Goal: Task Accomplishment & Management: Use online tool/utility

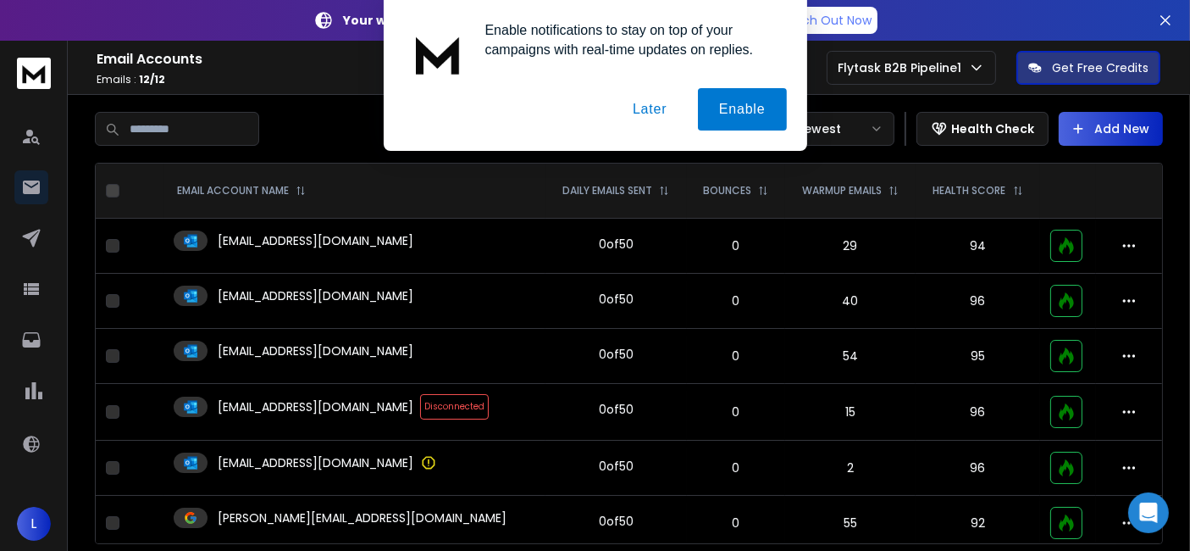
click at [643, 111] on button "Later" at bounding box center [650, 109] width 76 height 42
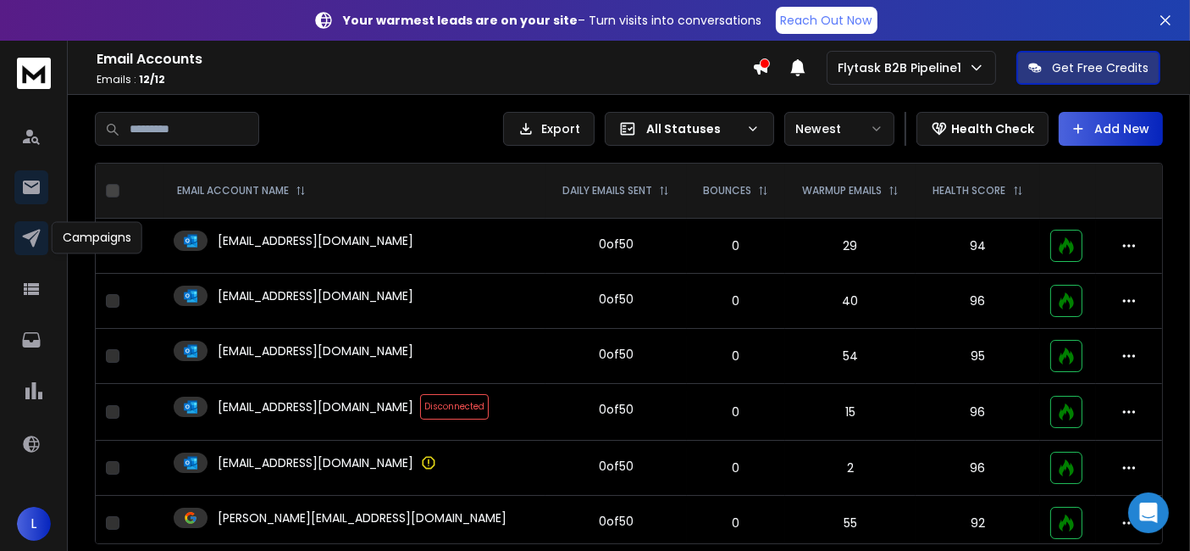
click at [36, 247] on link at bounding box center [31, 238] width 34 height 34
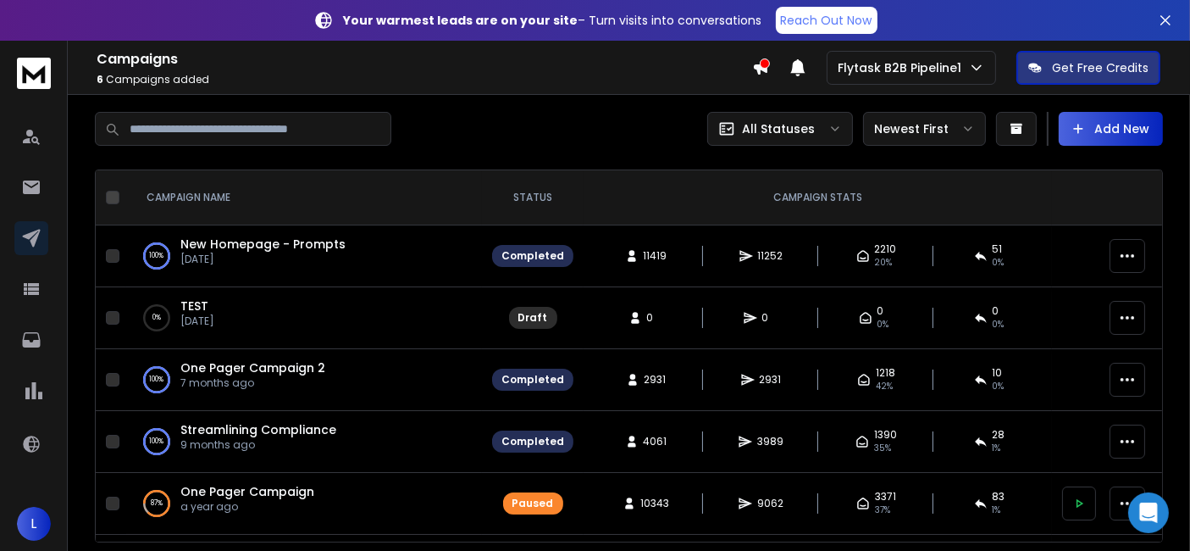
click at [1091, 131] on button "Add New" at bounding box center [1111, 129] width 104 height 34
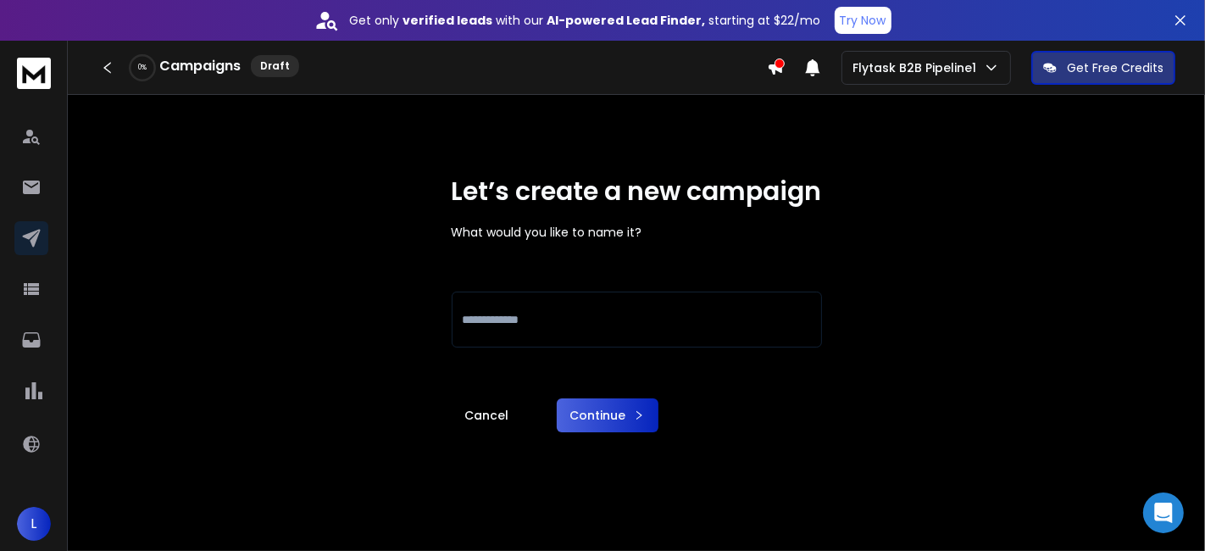
click at [504, 330] on input at bounding box center [637, 319] width 370 height 56
type input "**********"
click at [621, 417] on button "Continue" at bounding box center [608, 415] width 102 height 34
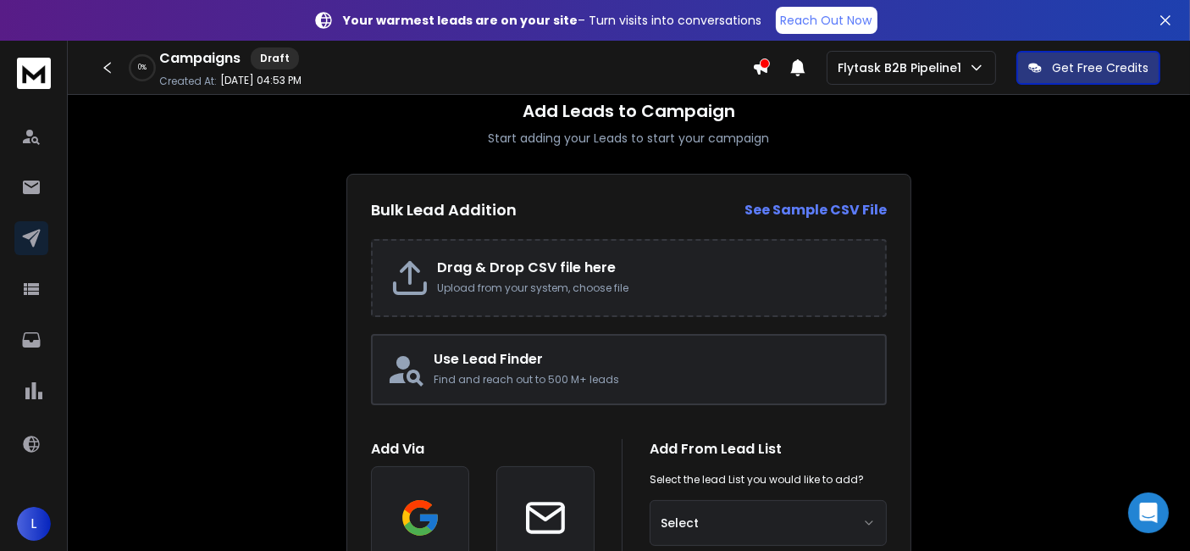
scroll to position [127, 0]
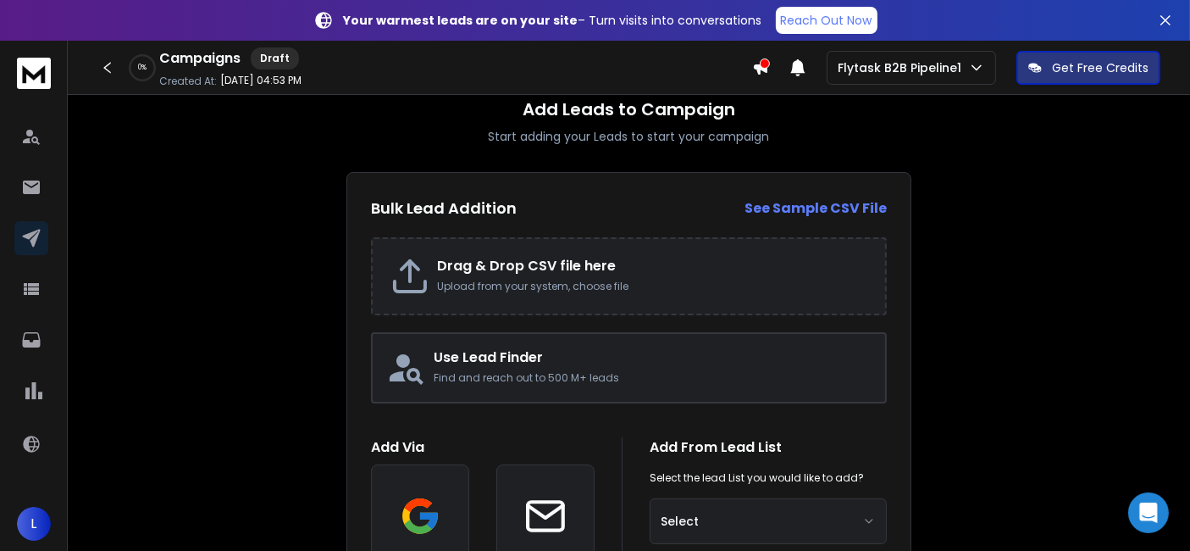
click at [514, 291] on div "Drag & Drop CSV file here Upload from your system, choose file" at bounding box center [652, 276] width 431 height 41
type input "**********"
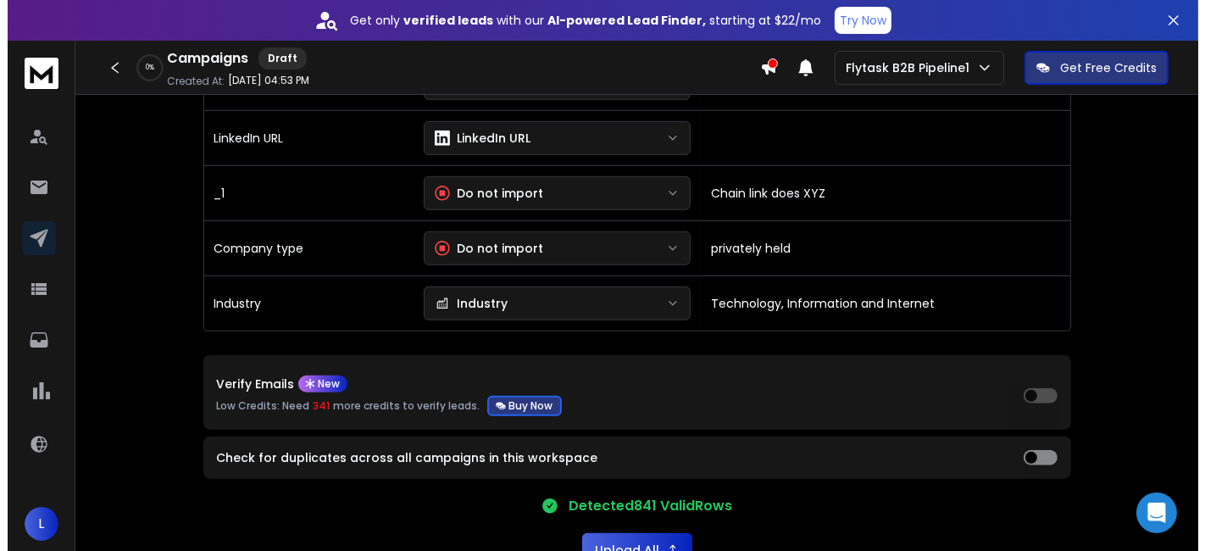
scroll to position [1341, 0]
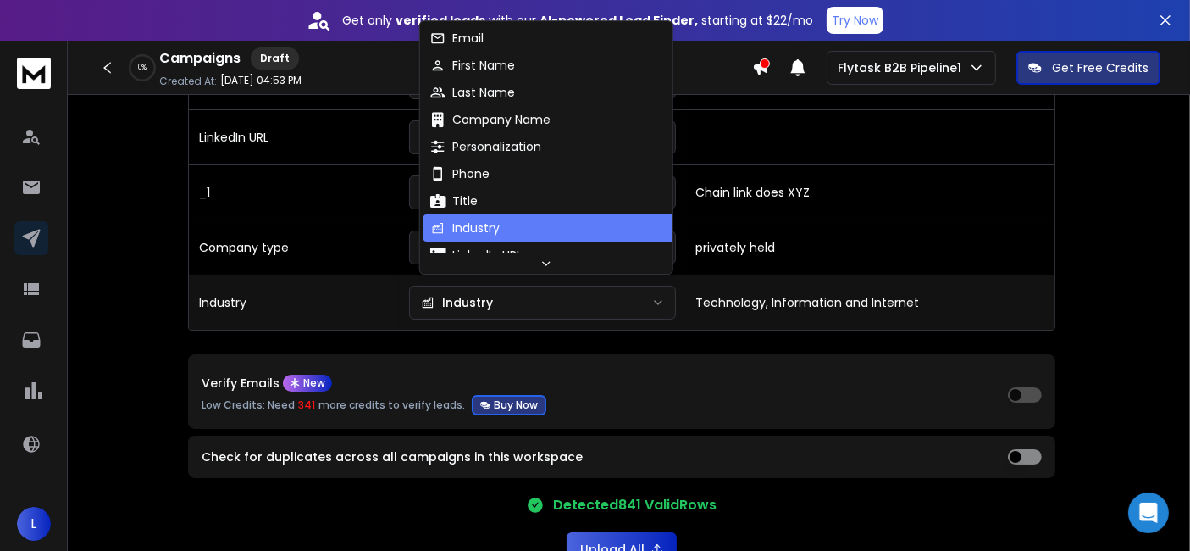
click at [540, 289] on button "Industry" at bounding box center [542, 303] width 267 height 34
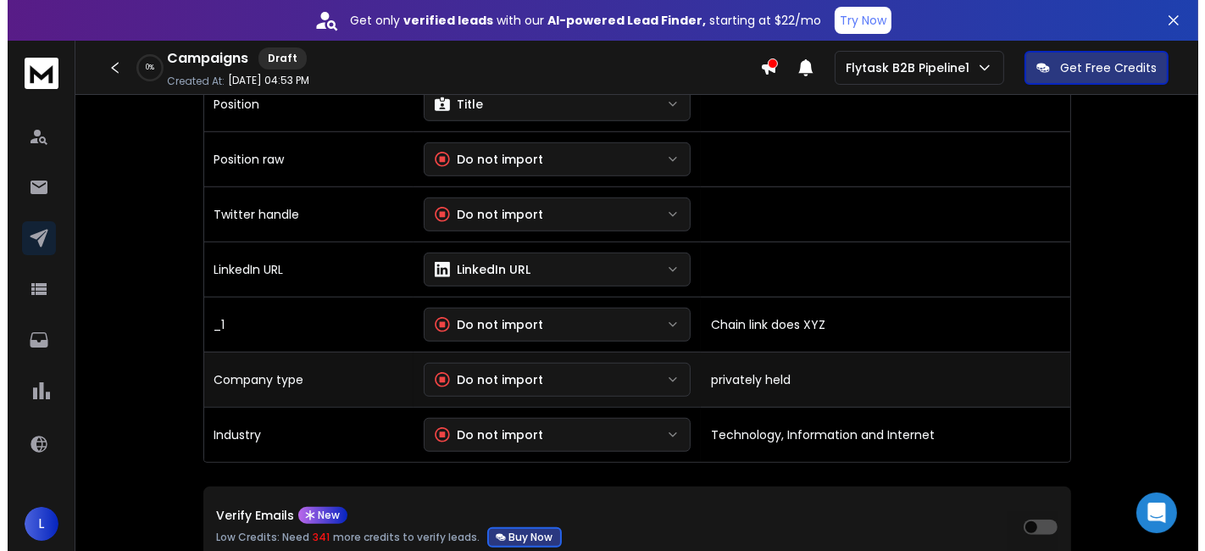
scroll to position [1205, 0]
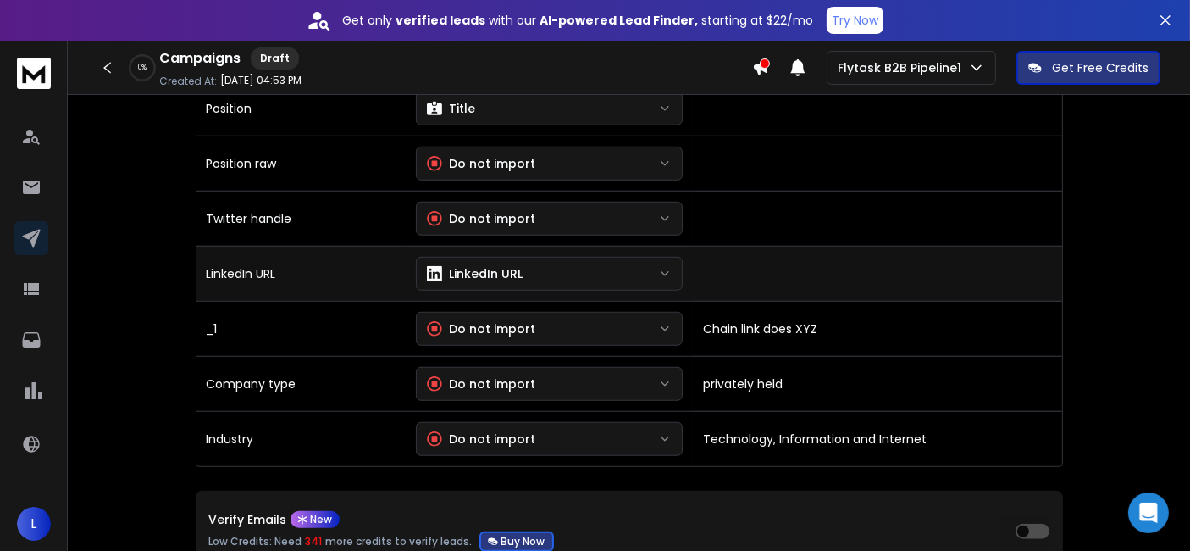
click at [553, 264] on button "LinkedIn URL" at bounding box center [549, 274] width 267 height 34
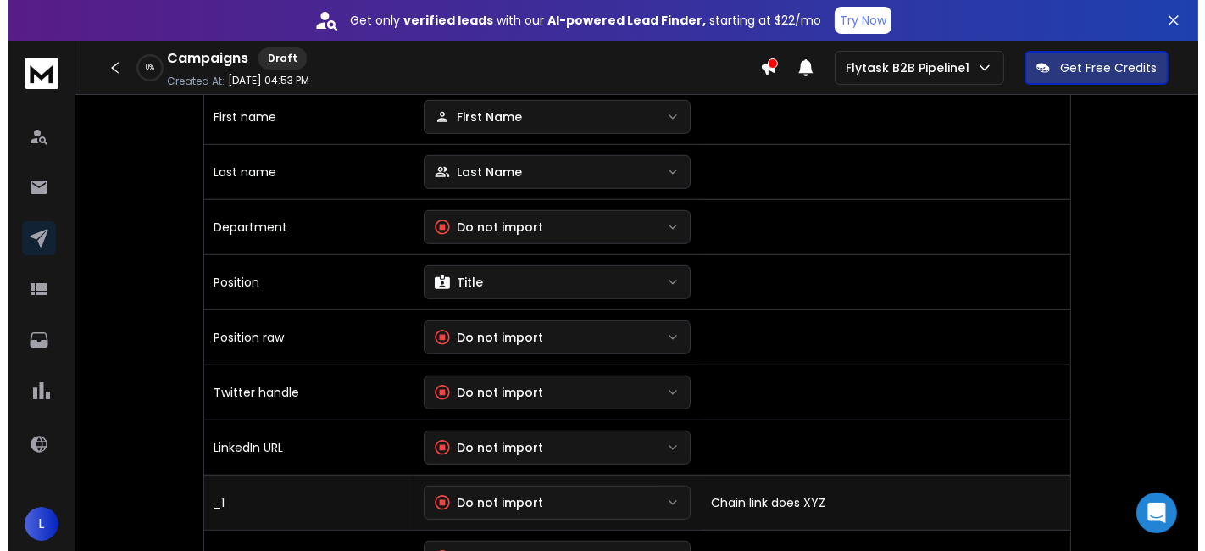
scroll to position [1023, 0]
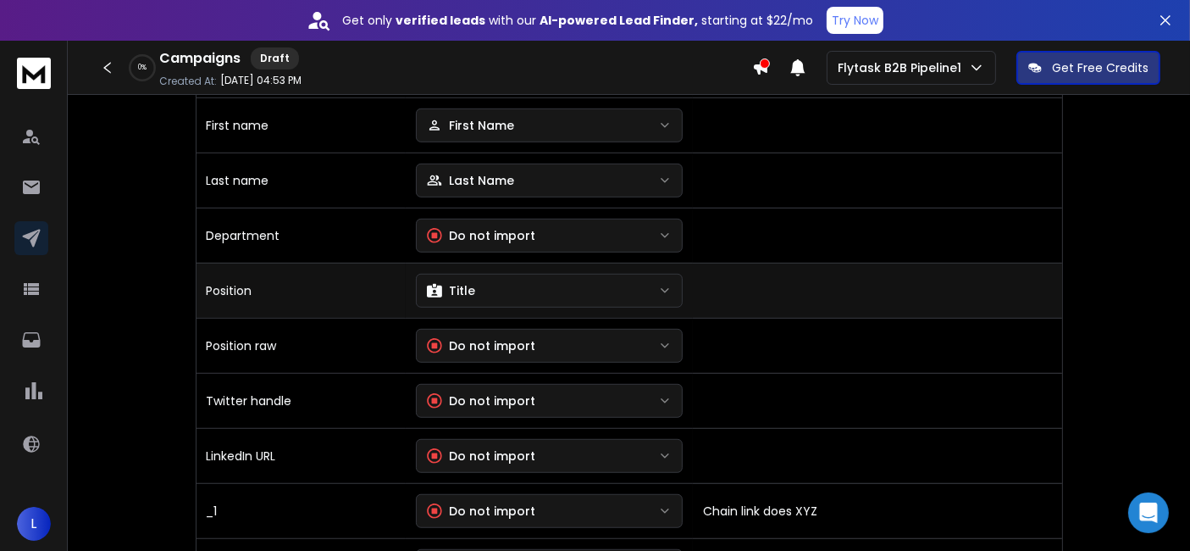
click at [546, 286] on button "Title" at bounding box center [549, 291] width 267 height 34
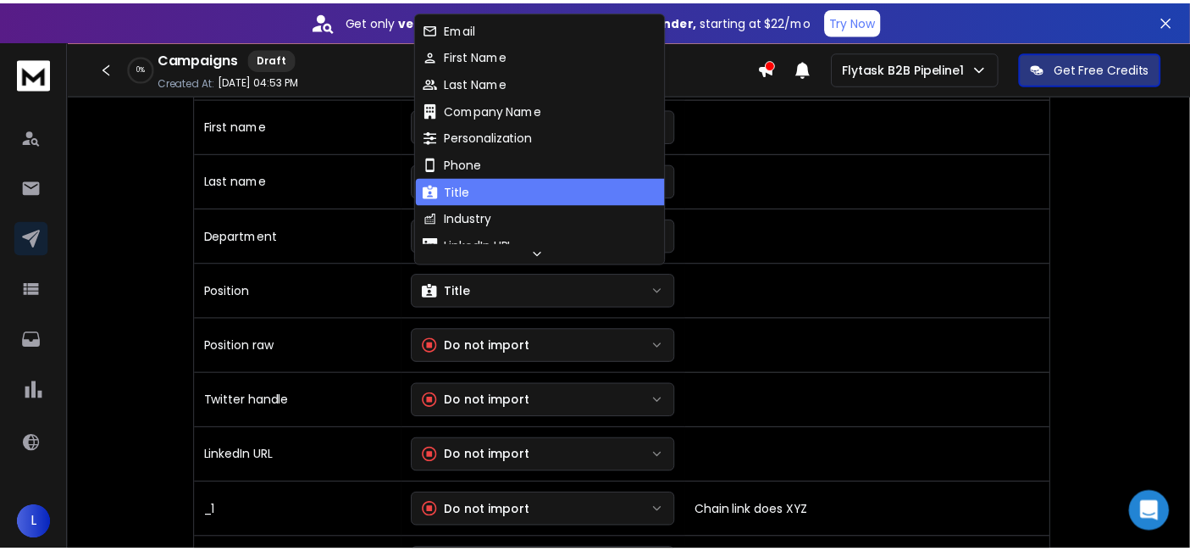
scroll to position [153, 0]
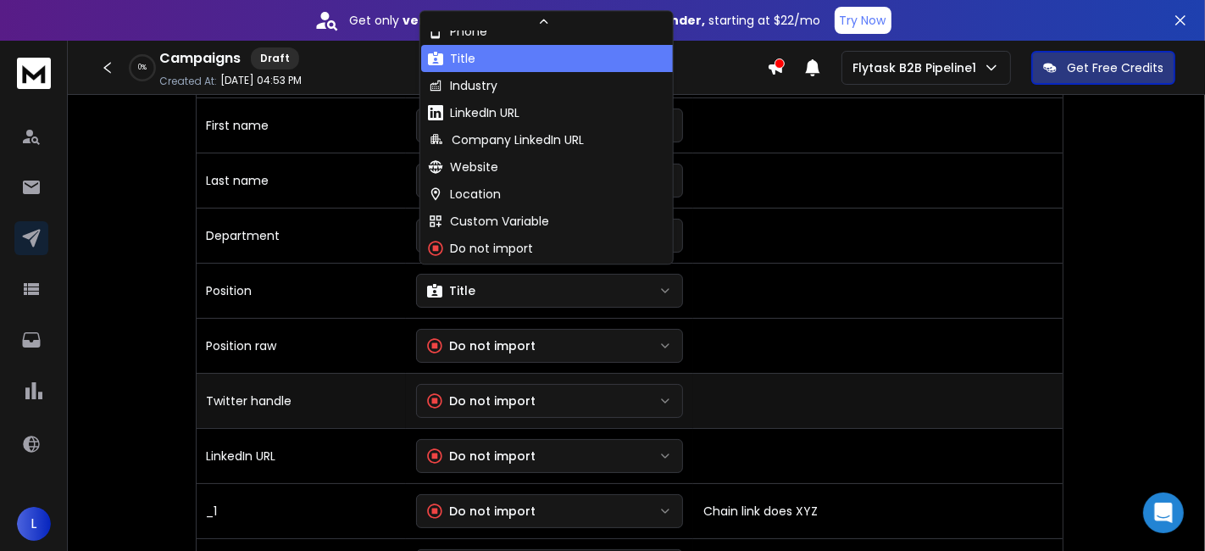
click at [777, 373] on td at bounding box center [877, 400] width 369 height 55
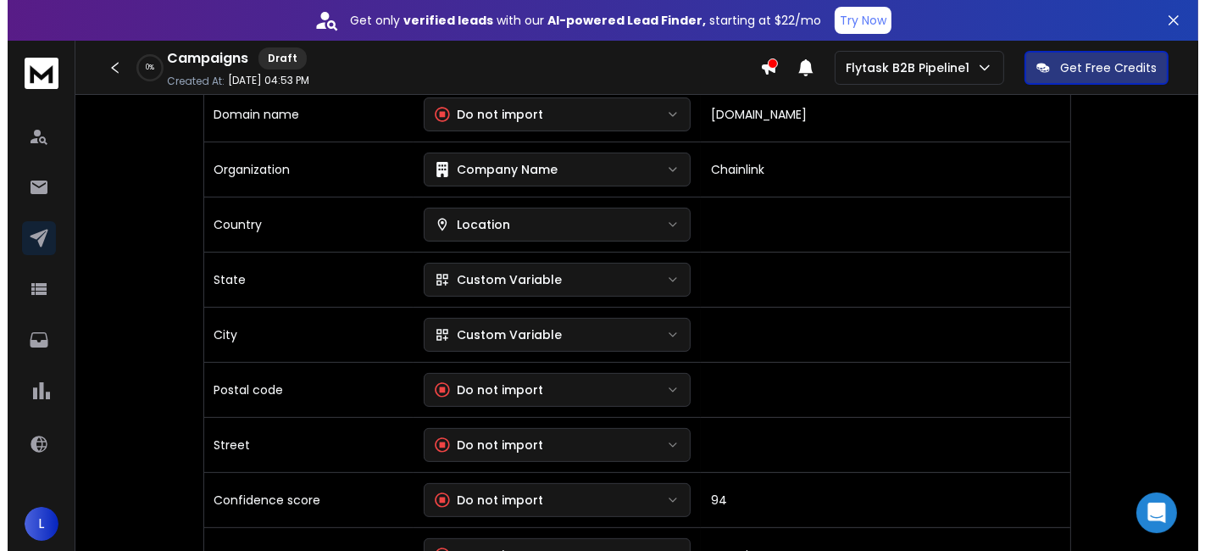
scroll to position [409, 0]
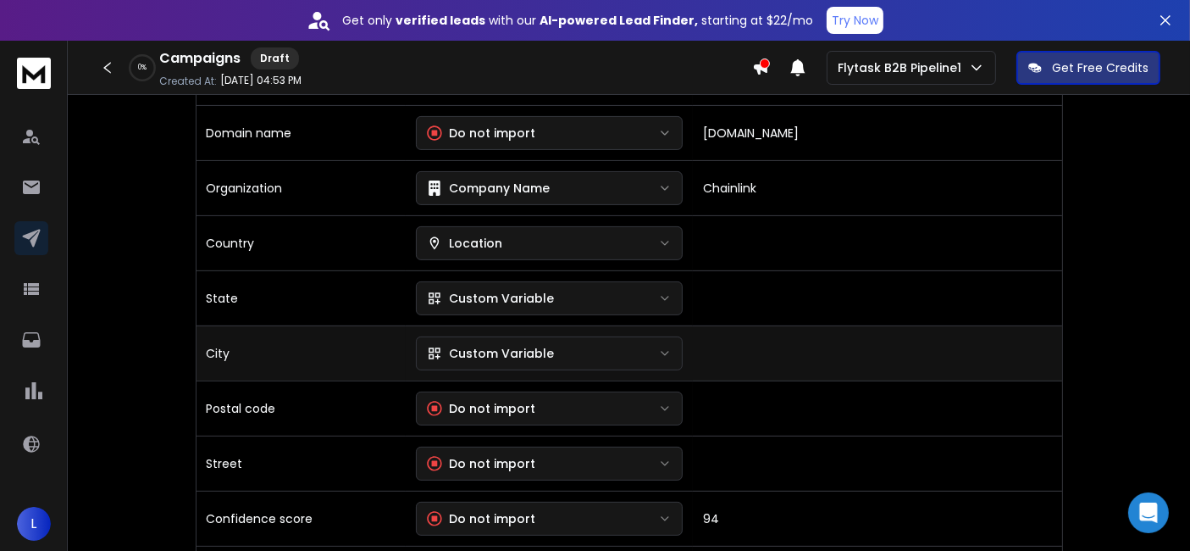
click at [603, 343] on button "Custom Variable" at bounding box center [549, 353] width 267 height 34
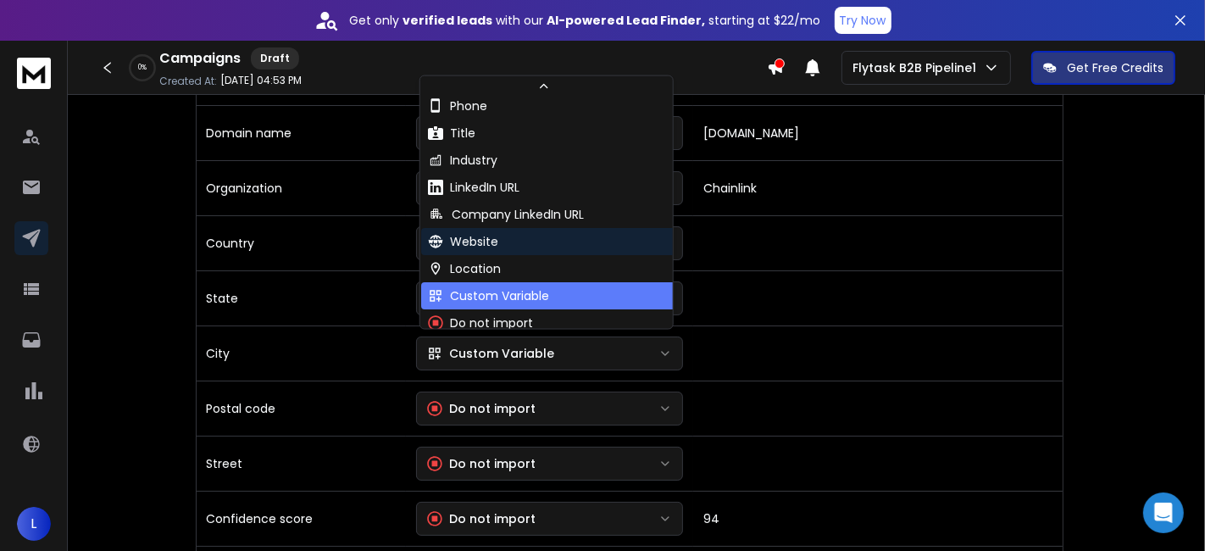
scroll to position [153, 0]
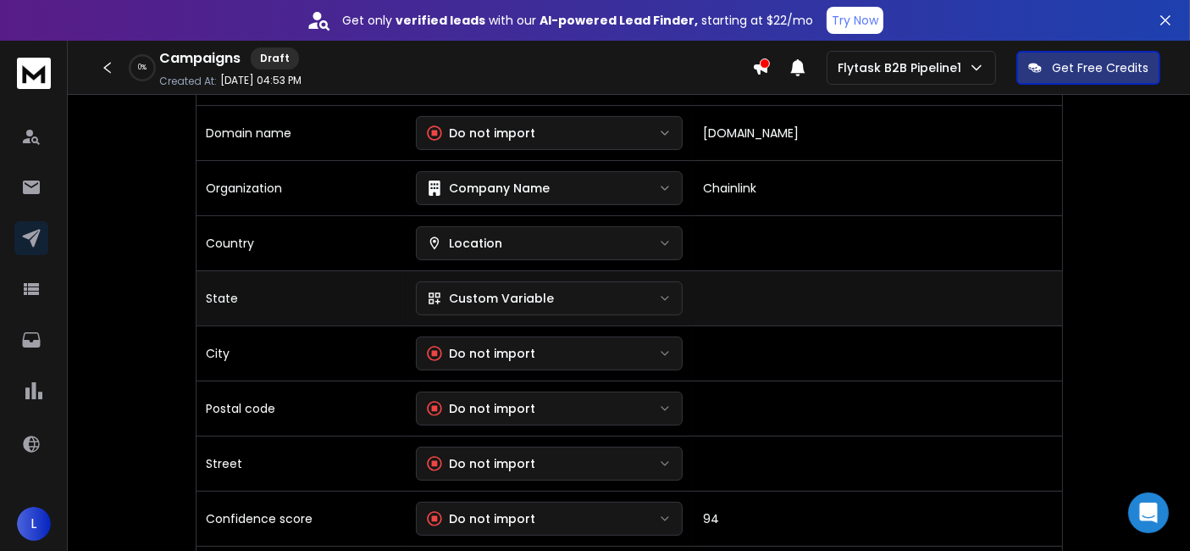
click at [551, 291] on div "Custom Variable" at bounding box center [490, 298] width 127 height 17
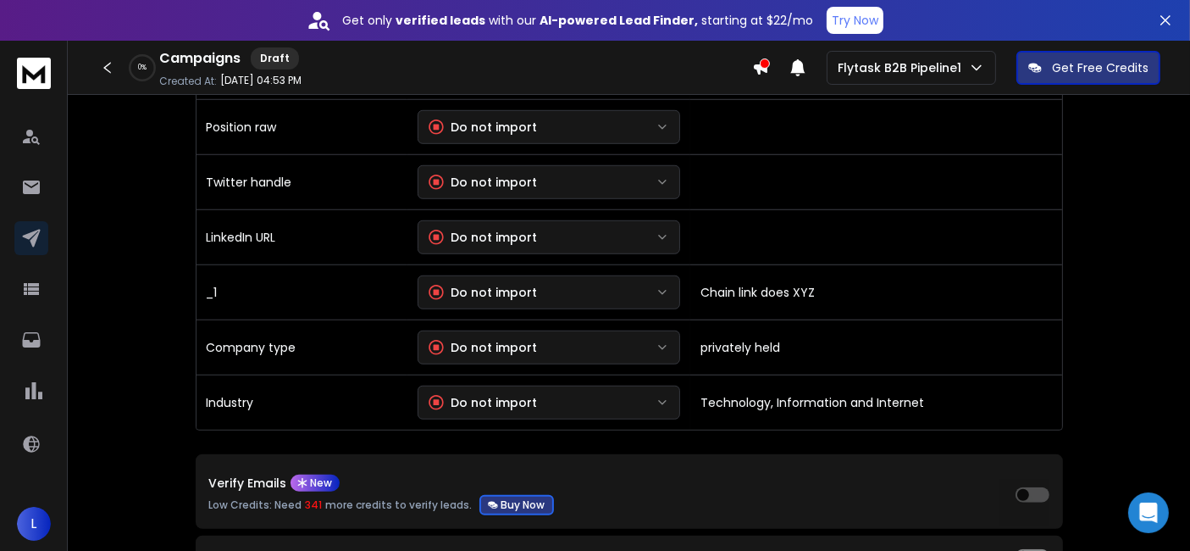
scroll to position [1375, 0]
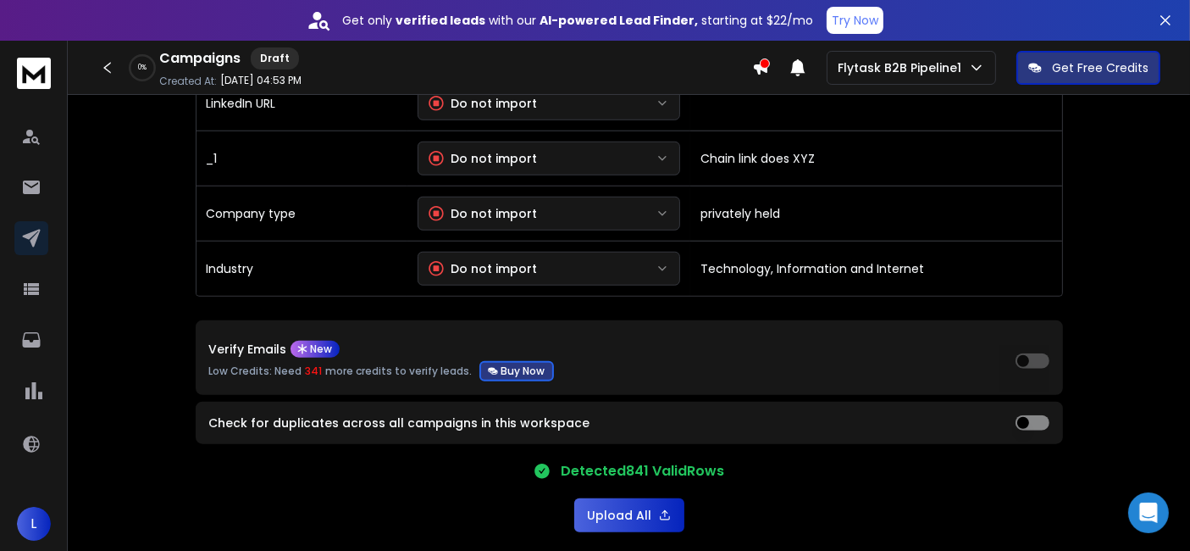
click at [637, 513] on button "Upload All" at bounding box center [629, 515] width 110 height 34
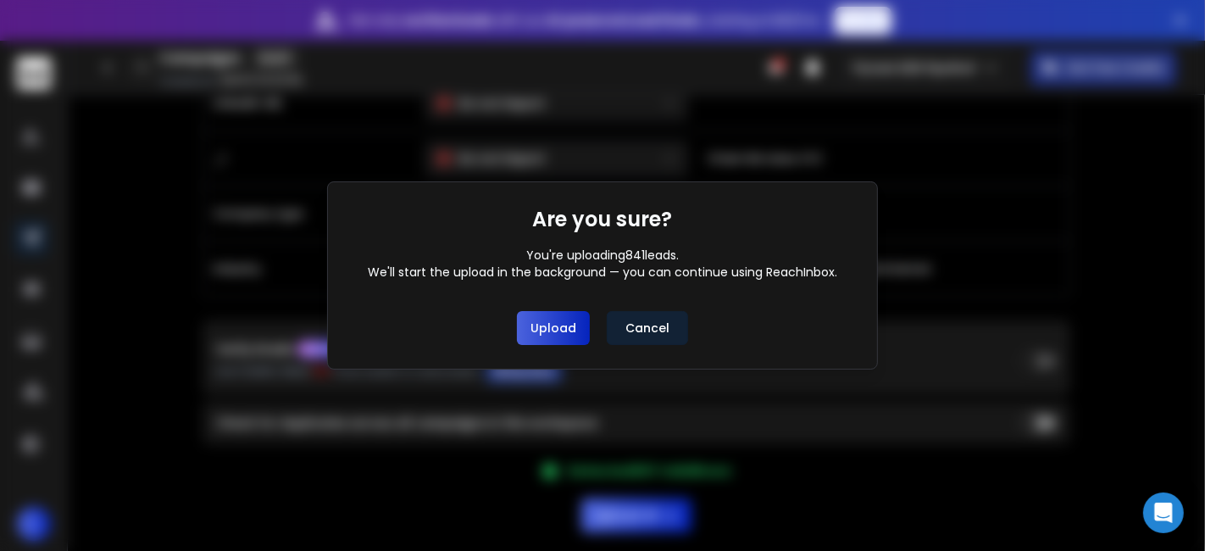
click at [546, 335] on button "Upload" at bounding box center [553, 328] width 73 height 34
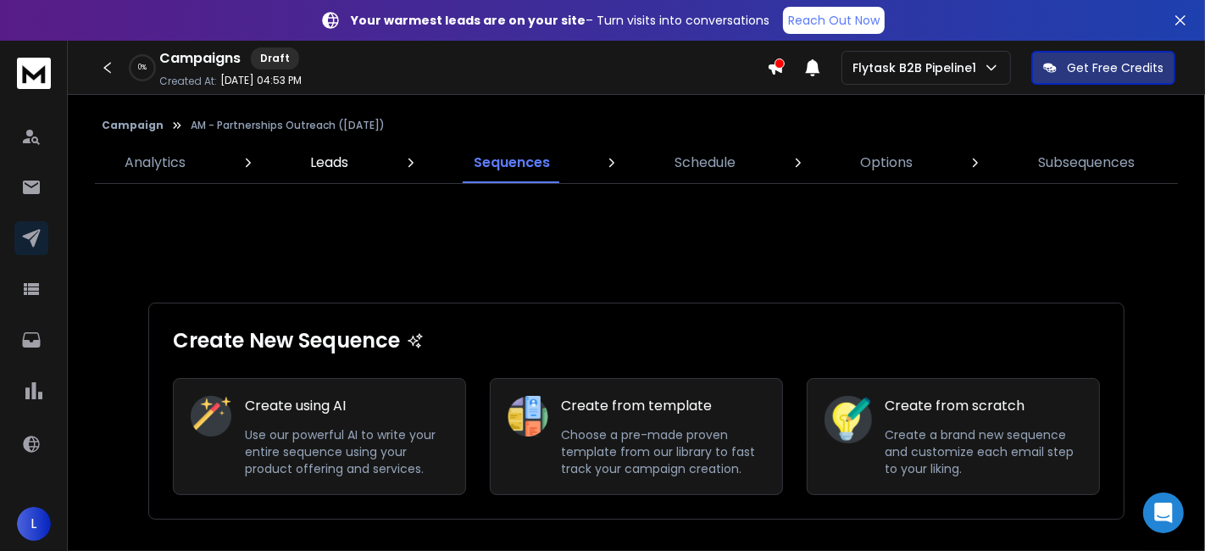
click at [337, 169] on p "Leads" at bounding box center [329, 163] width 38 height 20
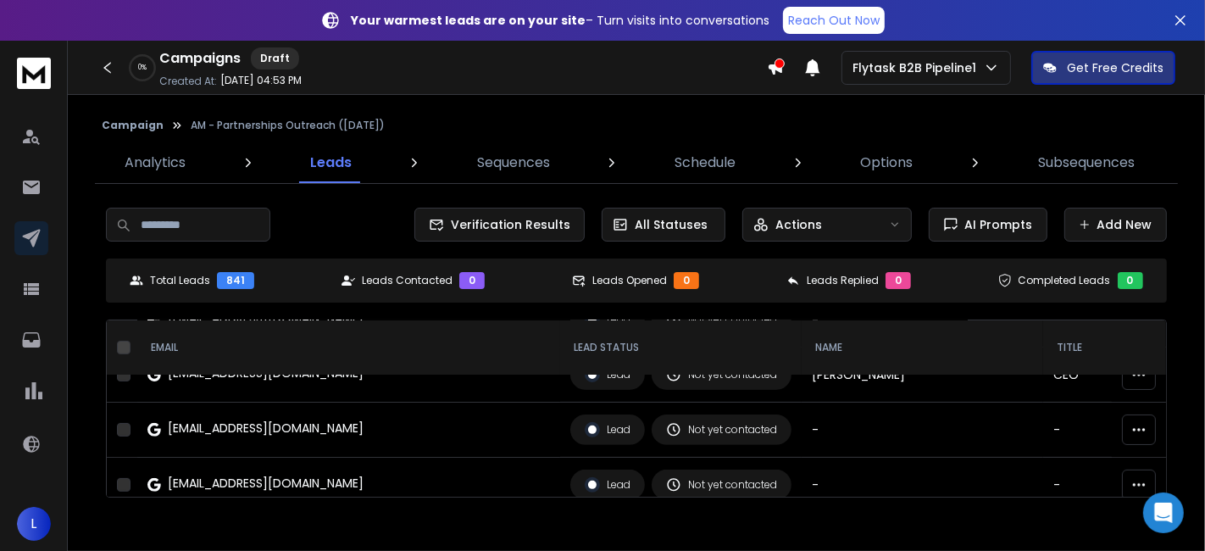
scroll to position [563, 0]
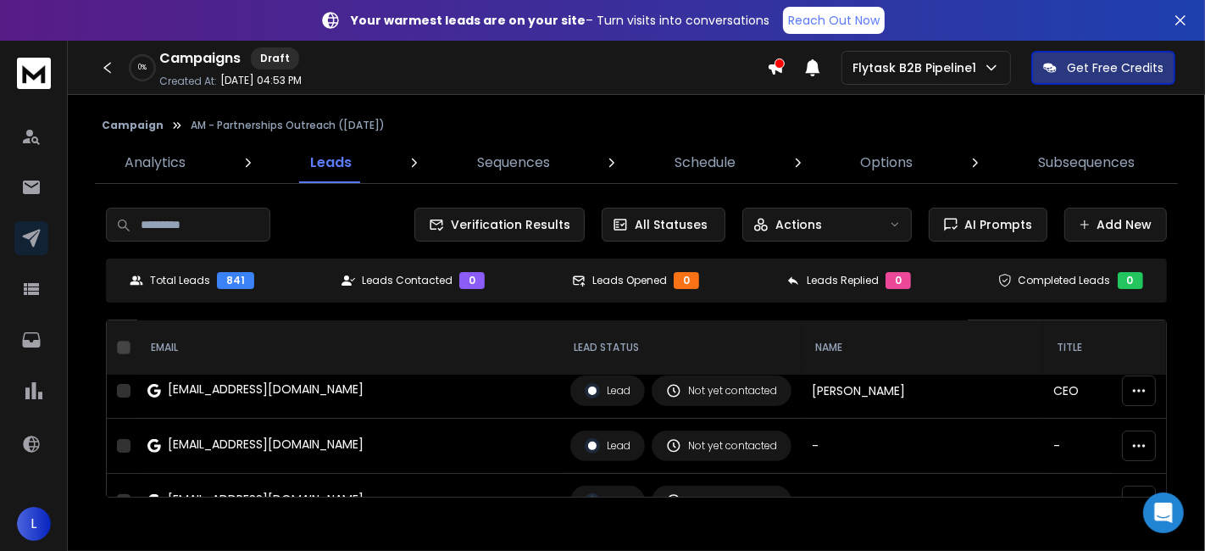
drag, startPoint x: 675, startPoint y: 408, endPoint x: 574, endPoint y: 78, distance: 344.9
click at [574, 78] on div "0 % Campaigns Draft Created At: [DATE] 04:53 PM Flytask B2B Pipeline1 Get Free …" at bounding box center [602, 68] width 1205 height 54
click at [518, 162] on p "Sequences" at bounding box center [513, 163] width 73 height 20
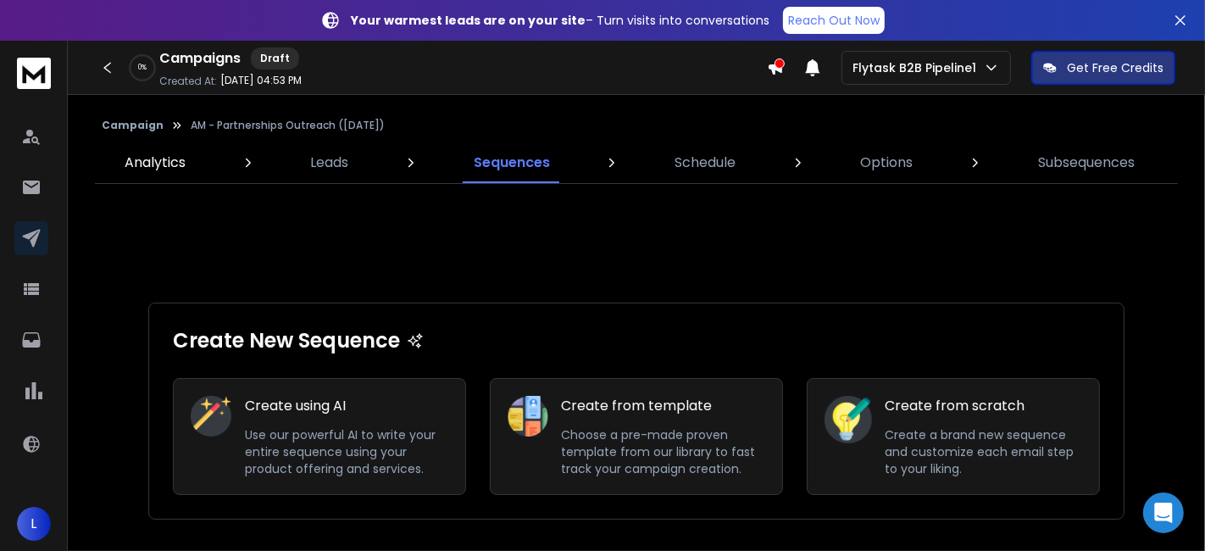
click at [158, 168] on p "Analytics" at bounding box center [155, 163] width 61 height 20
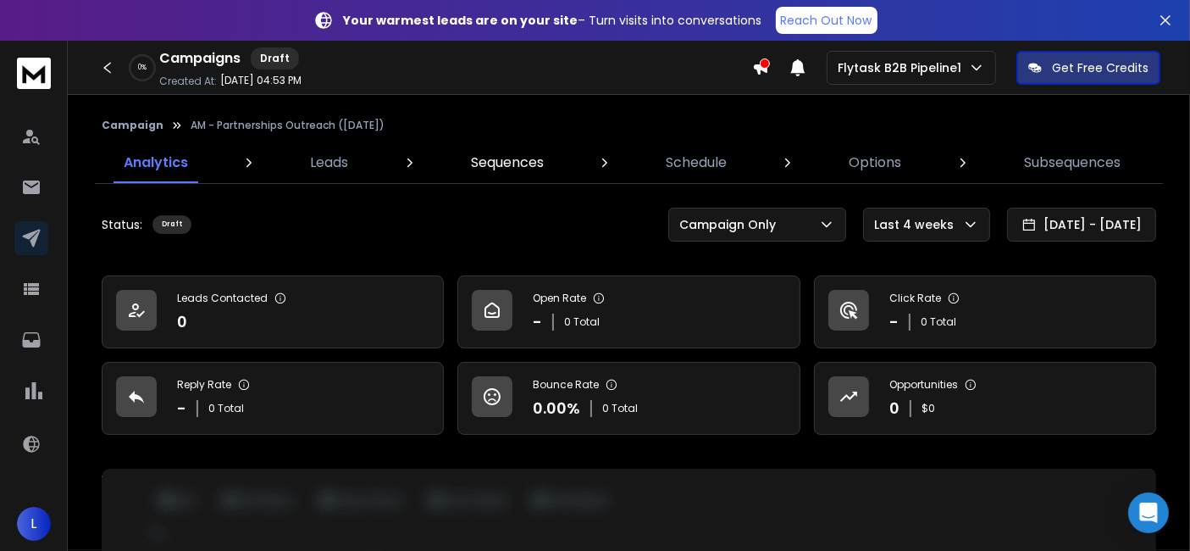
click at [497, 159] on p "Sequences" at bounding box center [507, 163] width 73 height 20
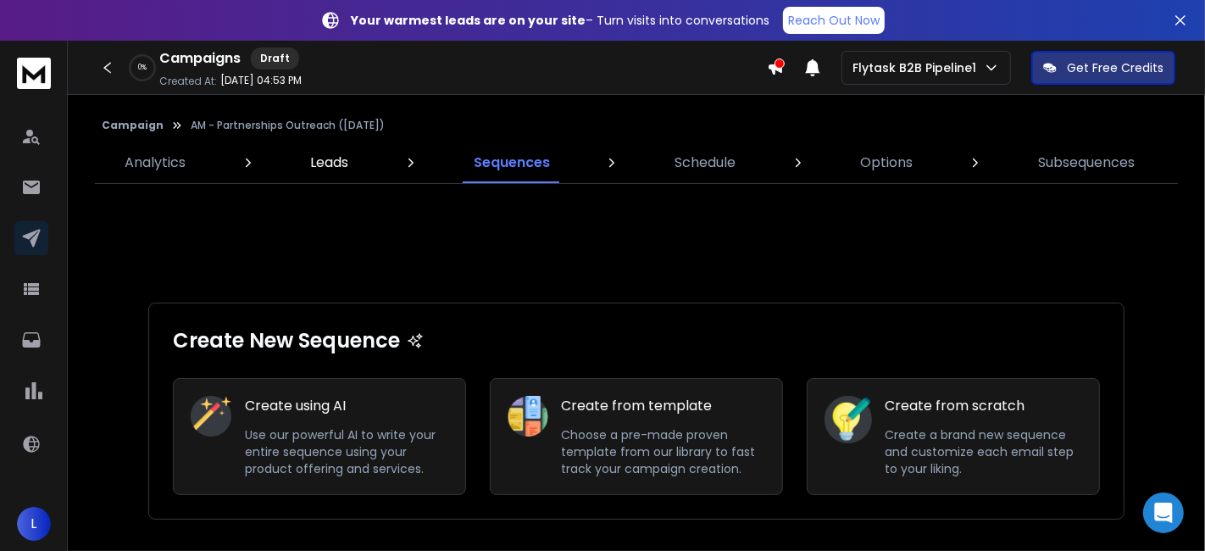
click at [330, 153] on p "Leads" at bounding box center [329, 163] width 38 height 20
